Goal: Task Accomplishment & Management: Manage account settings

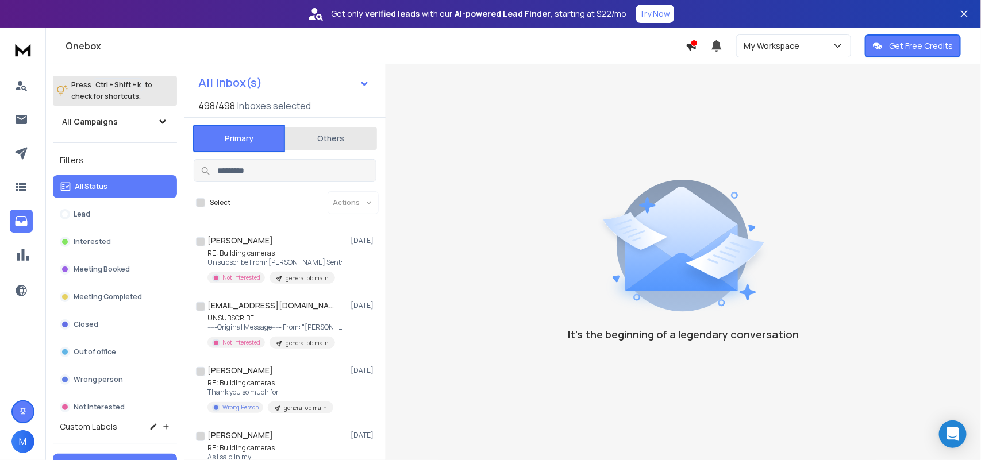
scroll to position [202, 0]
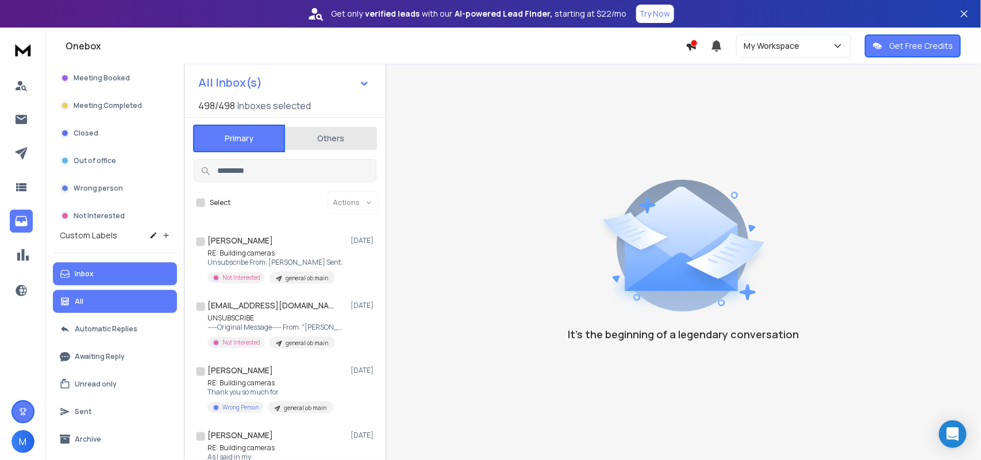
click at [82, 297] on p "All" at bounding box center [79, 301] width 9 height 9
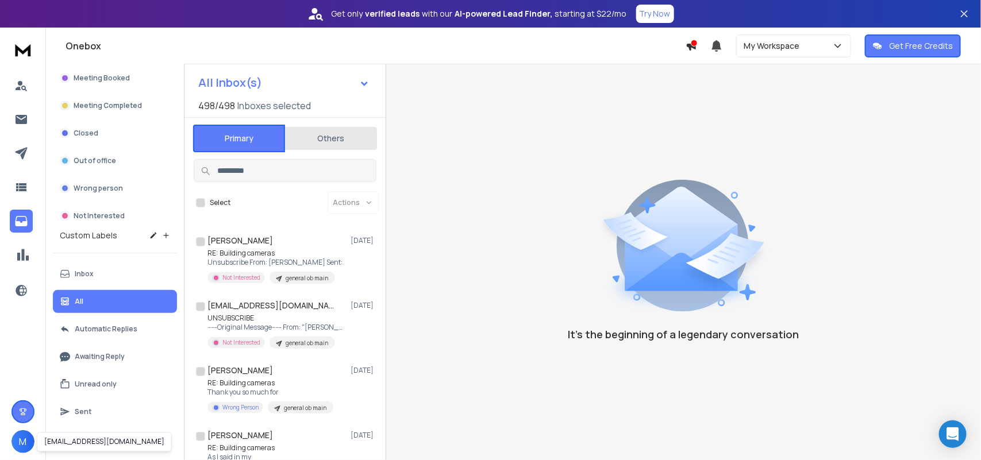
click at [21, 437] on span "M" at bounding box center [22, 441] width 23 height 23
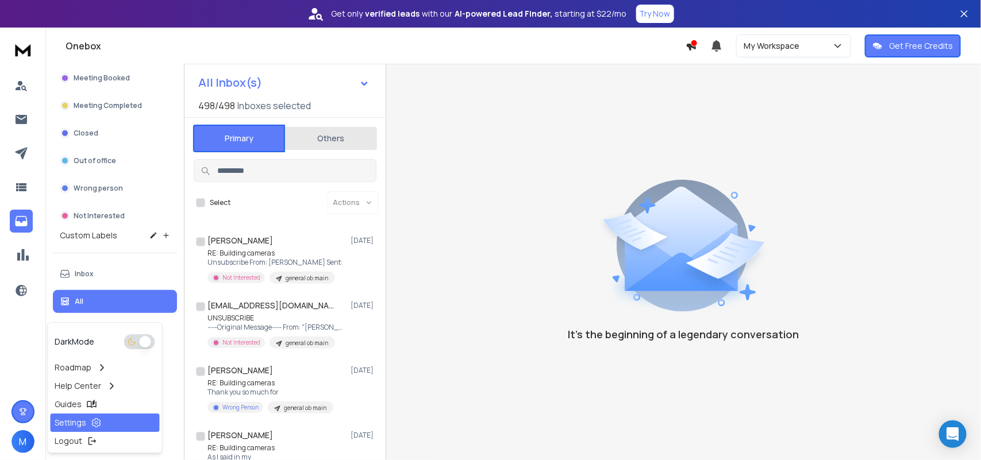
click at [70, 418] on p "Settings" at bounding box center [71, 422] width 32 height 11
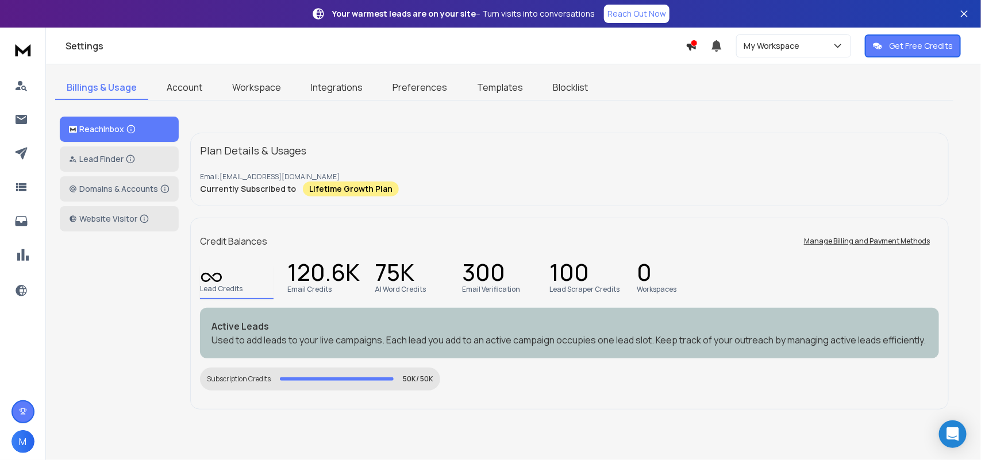
click at [568, 84] on link "Blocklist" at bounding box center [570, 88] width 58 height 24
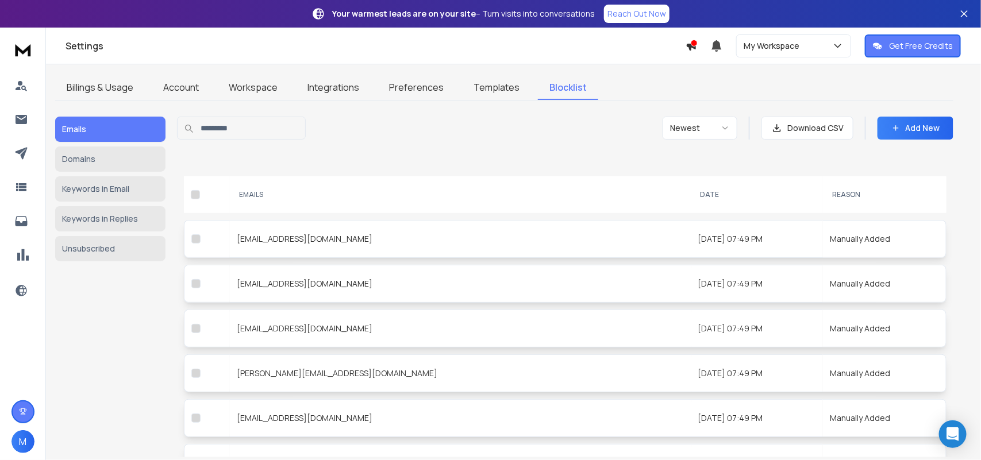
click at [921, 124] on p "Add New" at bounding box center [922, 127] width 34 height 11
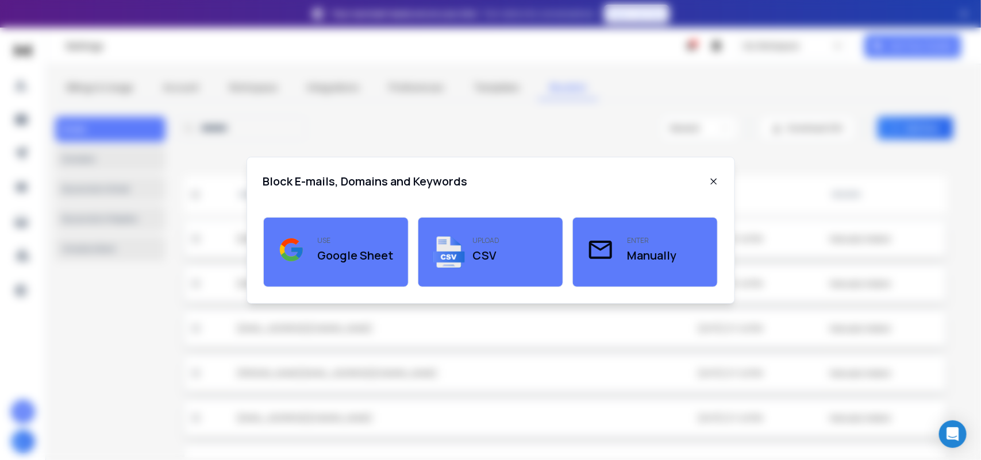
click at [538, 245] on div "upload CSV" at bounding box center [490, 252] width 145 height 70
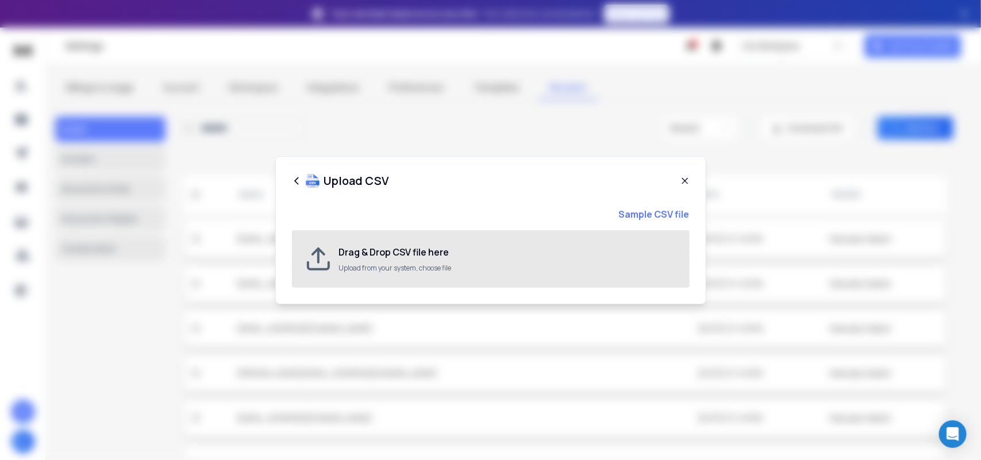
click at [417, 268] on p "Upload from your system, choose file" at bounding box center [508, 268] width 338 height 9
type input "**********"
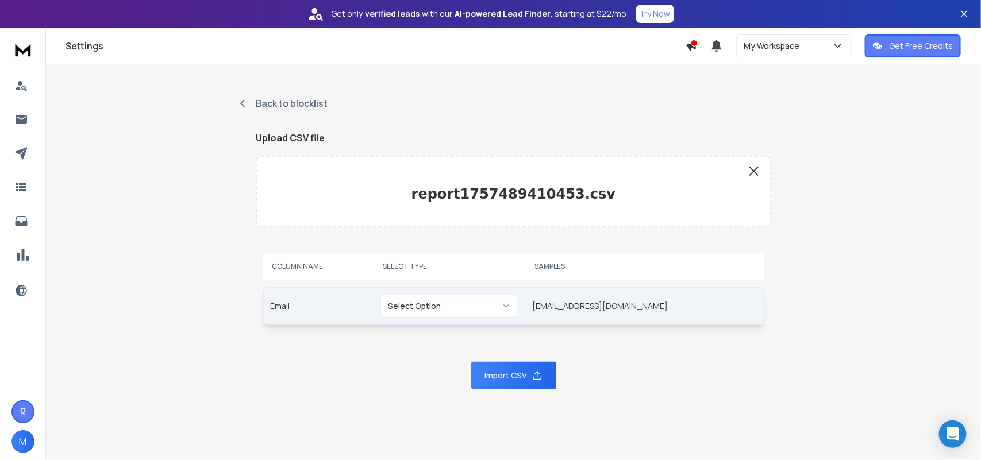
click at [490, 307] on button "Select Option" at bounding box center [449, 306] width 138 height 23
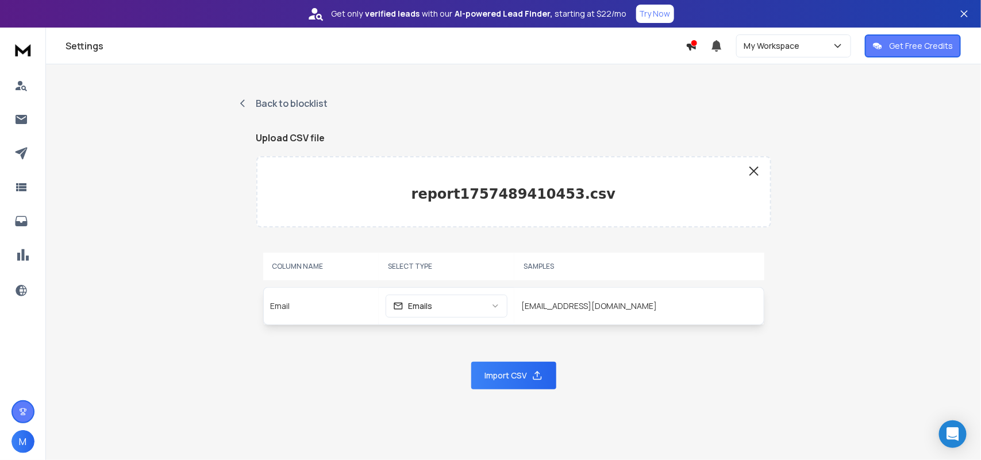
click at [517, 375] on button "Import CSV" at bounding box center [513, 376] width 85 height 28
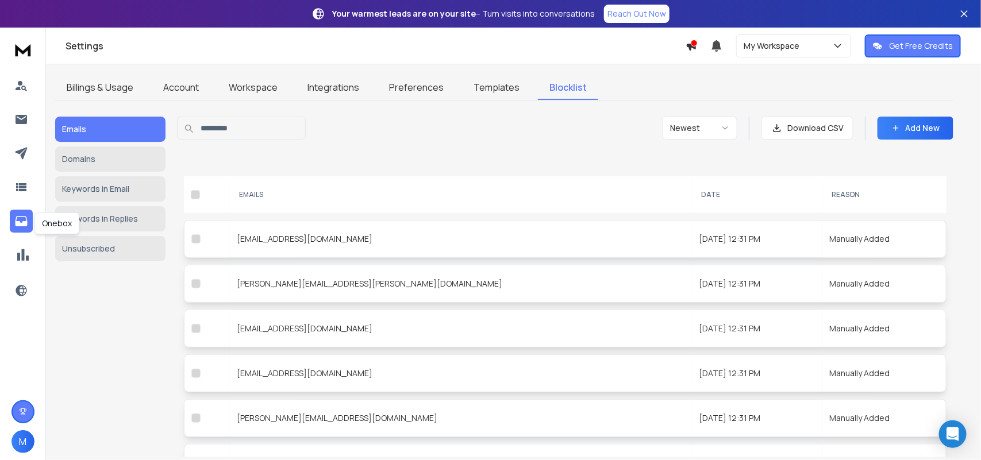
click at [24, 221] on icon at bounding box center [21, 221] width 14 height 14
